Goal: Task Accomplishment & Management: Manage account settings

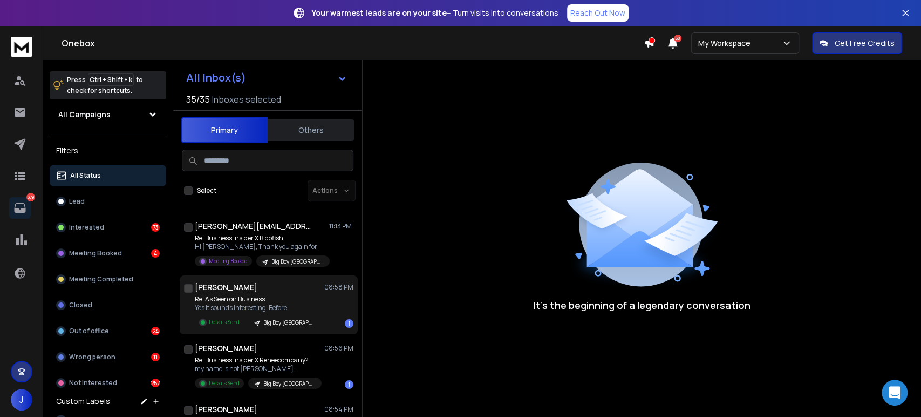
scroll to position [120, 0]
click at [303, 292] on div "[PERSON_NAME] 08:58 PM" at bounding box center [274, 289] width 159 height 11
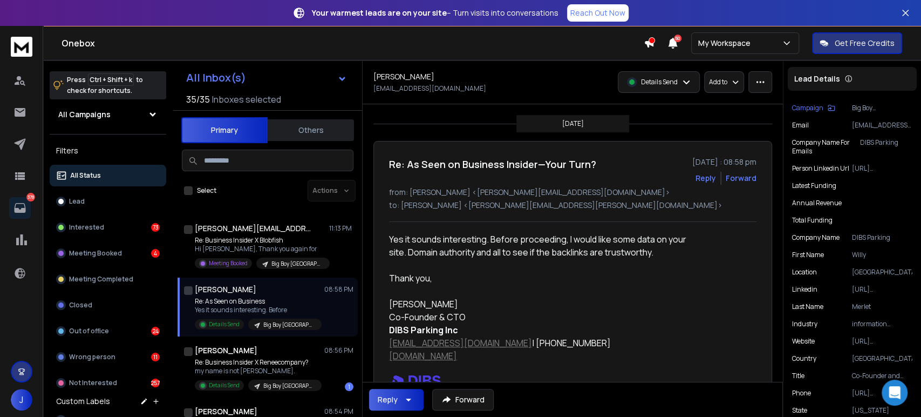
click at [760, 82] on icon "button" at bounding box center [760, 82] width 8 height 2
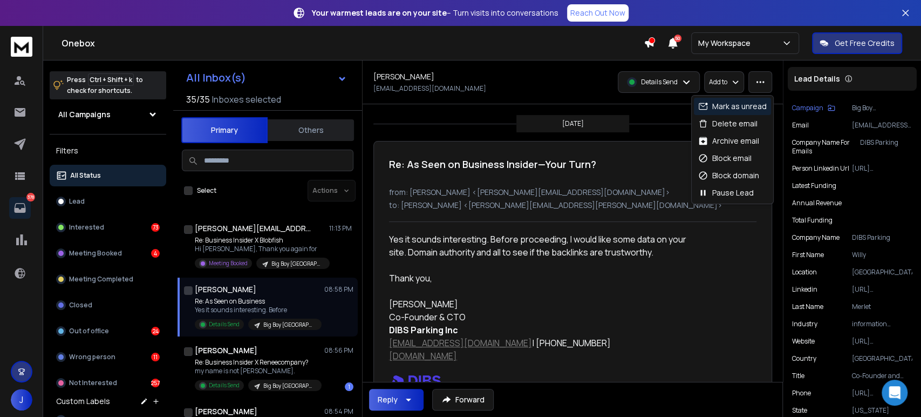
click at [753, 105] on div "Mark as unread" at bounding box center [732, 106] width 69 height 11
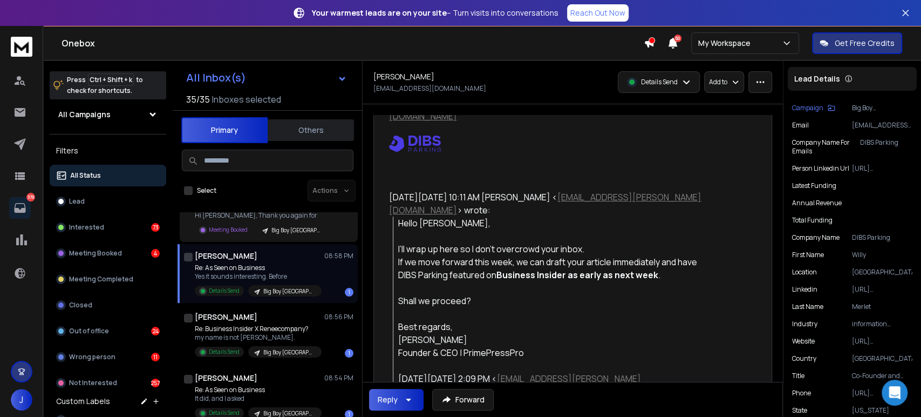
scroll to position [180, 0]
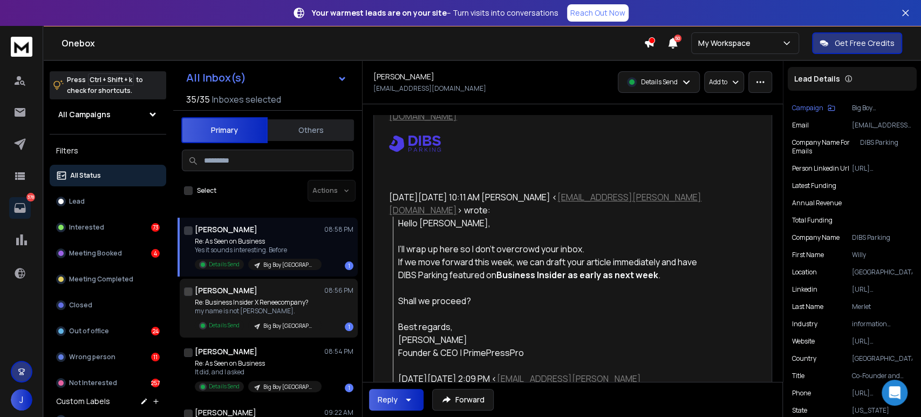
click at [337, 282] on div "[PERSON_NAME] 08:56 PM Re: Business Insider X Reneecompany? my name is not [PER…" at bounding box center [269, 307] width 178 height 59
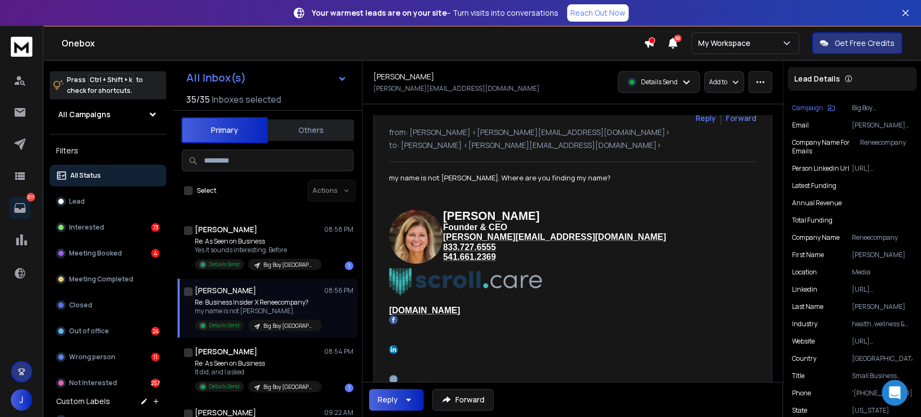
scroll to position [240, 0]
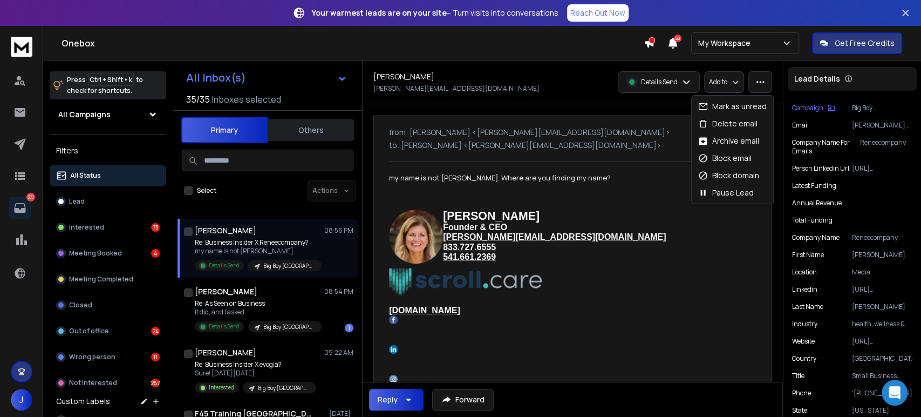
click at [757, 80] on icon "button" at bounding box center [760, 82] width 10 height 10
click at [746, 103] on div "Mark as unread" at bounding box center [732, 106] width 69 height 11
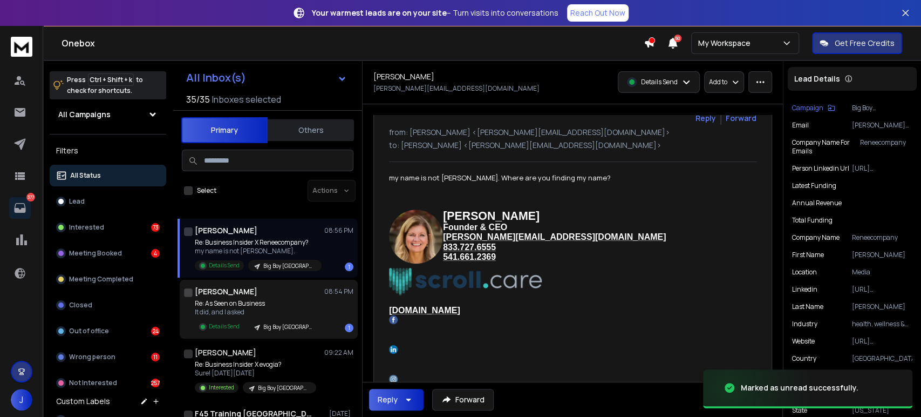
click at [312, 296] on div "[PERSON_NAME] 08:54 PM" at bounding box center [274, 291] width 159 height 11
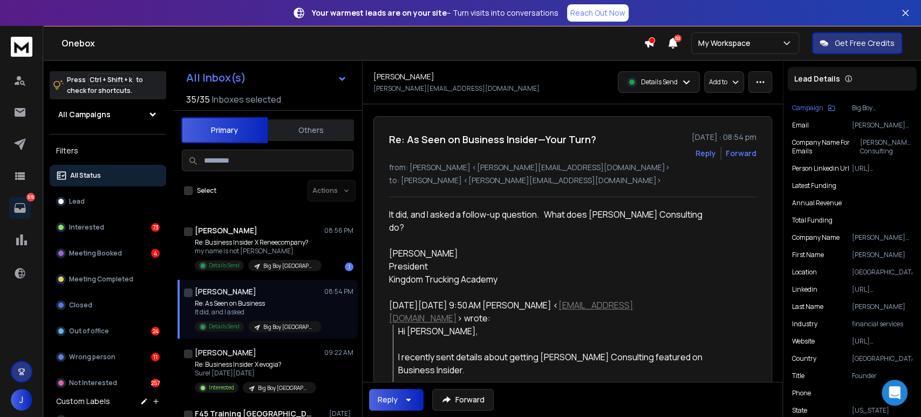
scroll to position [0, 0]
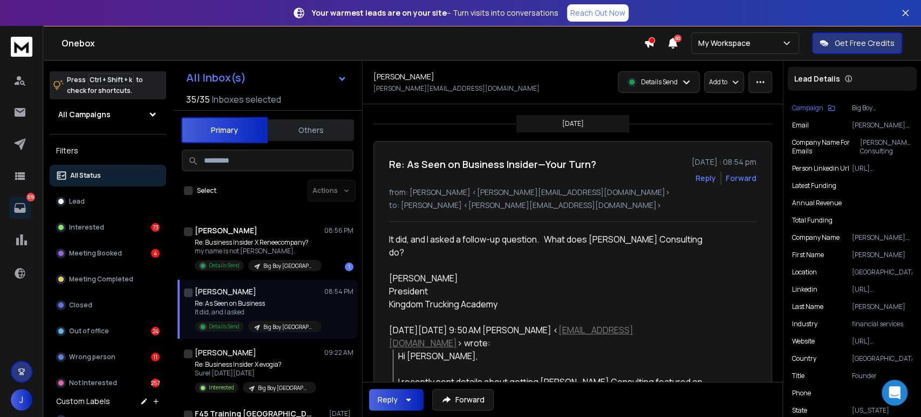
click at [756, 83] on icon "button" at bounding box center [760, 82] width 10 height 10
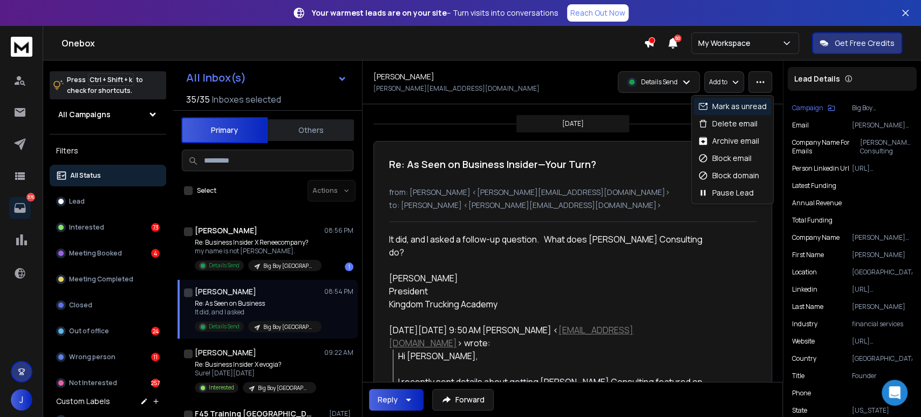
click at [757, 105] on div "Mark as unread" at bounding box center [732, 106] width 69 height 11
